Goal: Check status

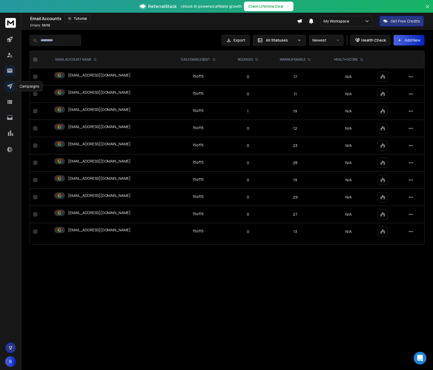
click at [8, 90] on link at bounding box center [10, 86] width 11 height 11
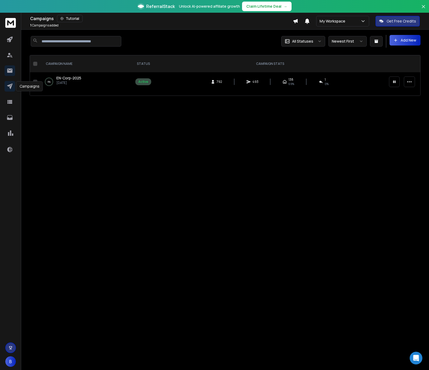
click at [11, 75] on link at bounding box center [10, 70] width 11 height 11
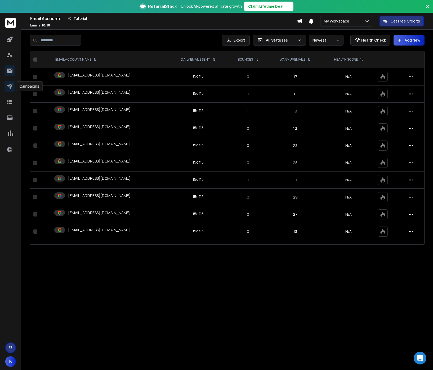
click at [11, 83] on icon at bounding box center [10, 86] width 6 height 6
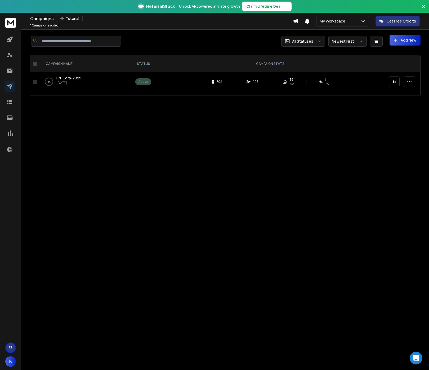
click at [189, 83] on div "792 493 138 69 % 1 0 %" at bounding box center [270, 82] width 225 height 8
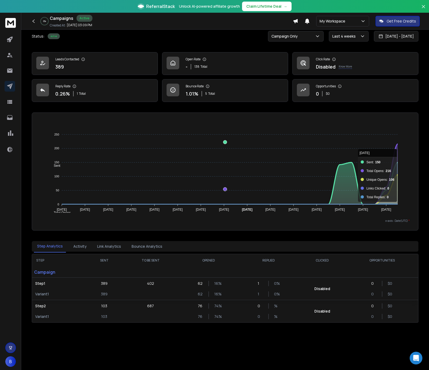
scroll to position [72, 0]
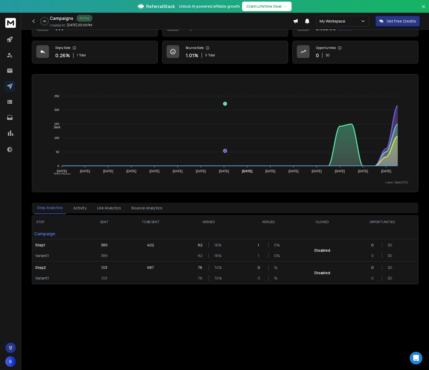
click at [76, 208] on button "Activity" at bounding box center [80, 208] width 20 height 12
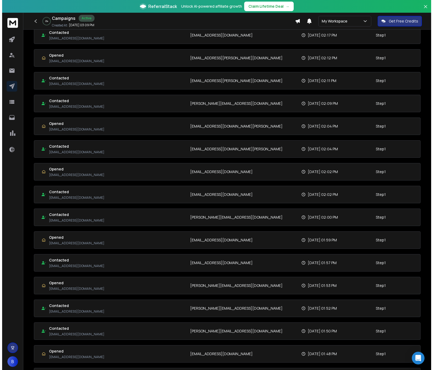
scroll to position [0, 0]
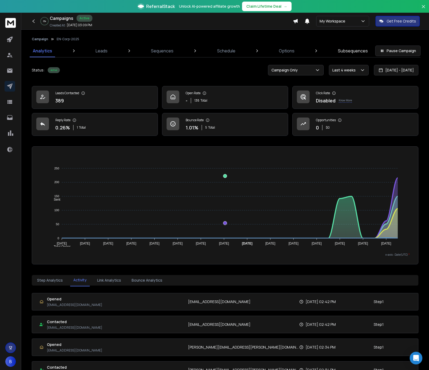
click at [345, 49] on p "Subsequences" at bounding box center [353, 51] width 30 height 6
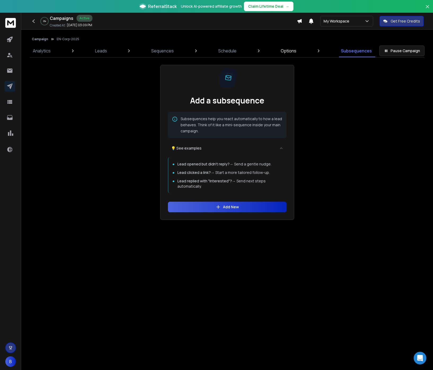
click at [286, 50] on p "Options" at bounding box center [289, 51] width 16 height 6
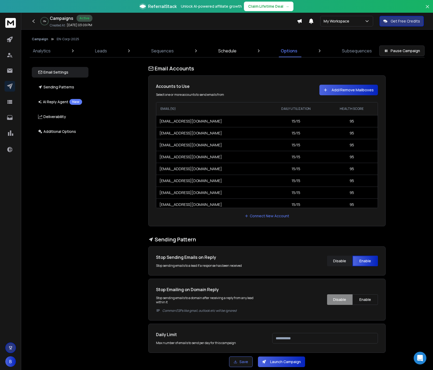
click at [233, 51] on p "Schedule" at bounding box center [227, 51] width 18 height 6
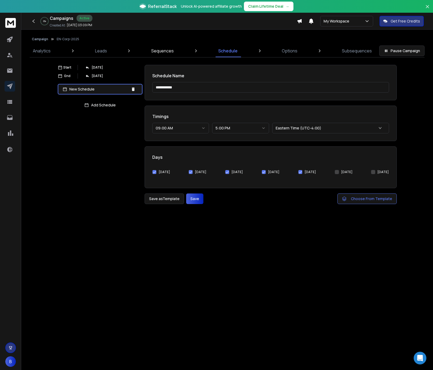
click at [155, 51] on p "Sequences" at bounding box center [162, 51] width 23 height 6
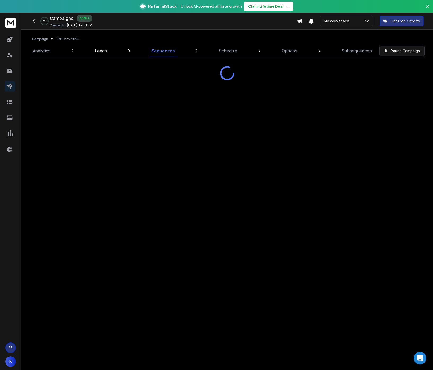
click at [99, 52] on p "Leads" at bounding box center [101, 51] width 12 height 6
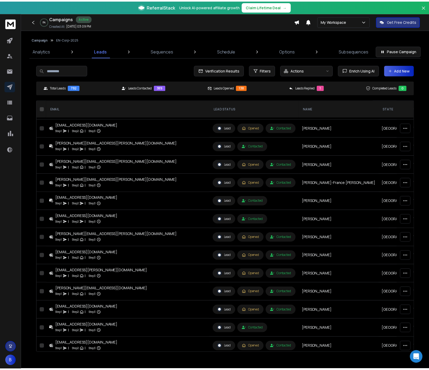
scroll to position [1599, 0]
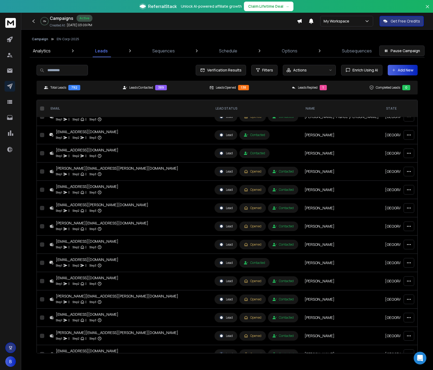
click at [42, 50] on p "Analytics" at bounding box center [42, 51] width 18 height 6
